Goal: Information Seeking & Learning: Check status

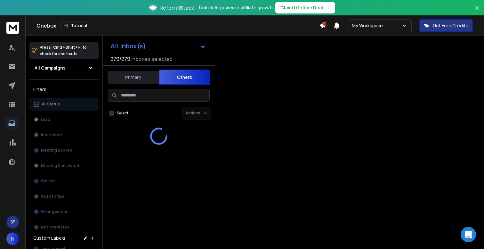
click at [141, 74] on button "Primary" at bounding box center [133, 77] width 51 height 14
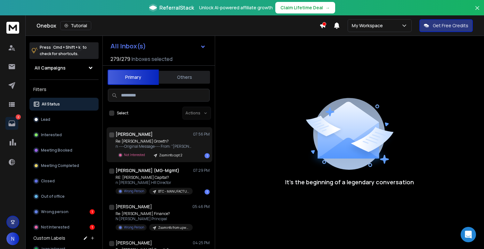
click at [186, 142] on p "Re: [PERSON_NAME] Growth?" at bounding box center [154, 141] width 77 height 5
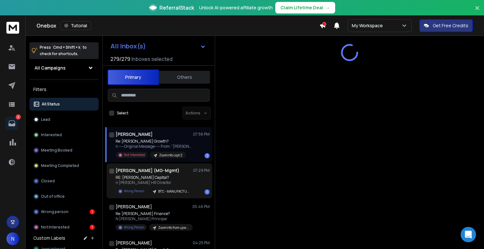
drag, startPoint x: 189, startPoint y: 172, endPoint x: 188, endPoint y: 164, distance: 7.8
click at [189, 173] on div "[PERSON_NAME] (MG-Mgmt) 07:29 PM" at bounding box center [163, 170] width 94 height 6
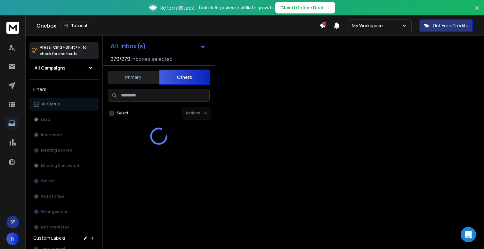
click at [183, 83] on button "Others" at bounding box center [184, 76] width 51 height 15
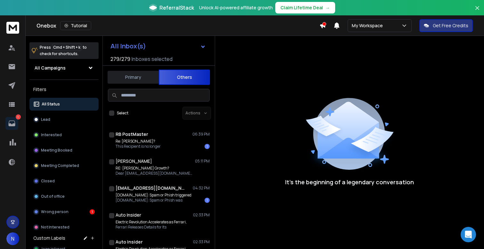
click at [139, 76] on button "Primary" at bounding box center [133, 77] width 51 height 14
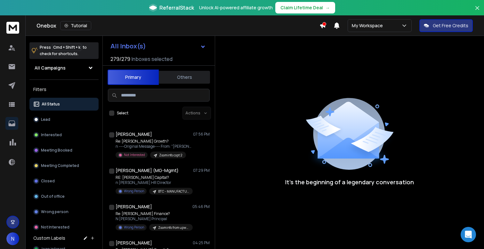
click at [204, 74] on button "Others" at bounding box center [184, 77] width 51 height 14
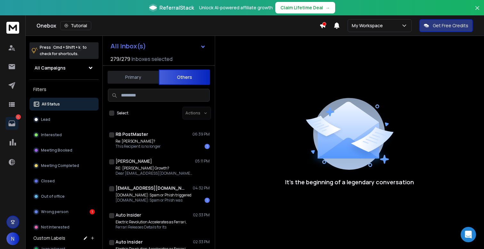
click at [141, 82] on button "Primary" at bounding box center [133, 77] width 51 height 14
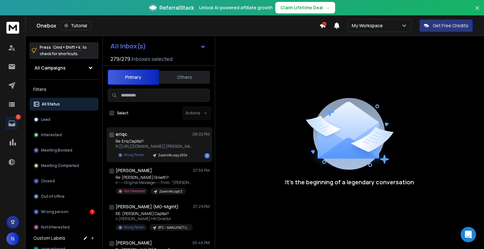
click at [184, 137] on div "eriqc 08:02 PM Re: Eriq Capital? N [[URL][DOMAIN_NAME]] [PERSON_NAME] CEO/Owner…" at bounding box center [163, 144] width 94 height 27
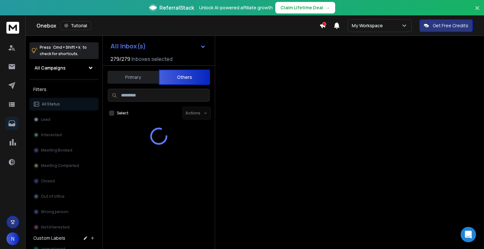
click at [180, 79] on button "Others" at bounding box center [184, 76] width 51 height 15
click at [179, 77] on button "Others" at bounding box center [184, 76] width 51 height 15
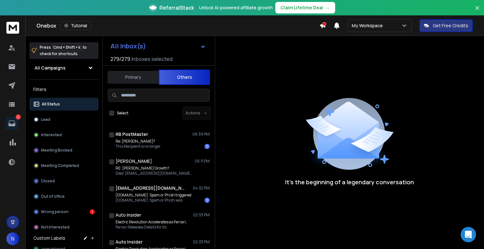
click at [161, 77] on button "Others" at bounding box center [184, 76] width 51 height 15
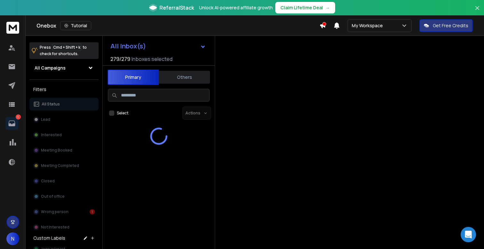
click at [147, 77] on button "Primary" at bounding box center [133, 76] width 51 height 15
